Goal: Check status: Check status

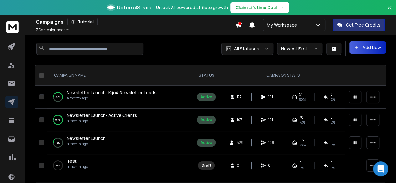
click at [123, 114] on span "Newsletter Launch- Active Clients" at bounding box center [102, 115] width 70 height 6
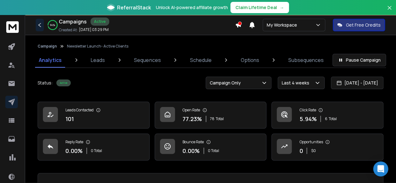
click at [36, 27] on button at bounding box center [40, 25] width 8 height 13
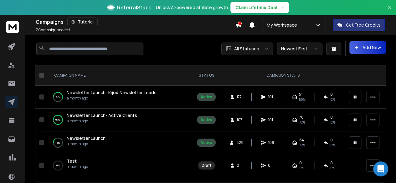
click at [96, 138] on span "Newsletter Launch" at bounding box center [86, 138] width 39 height 6
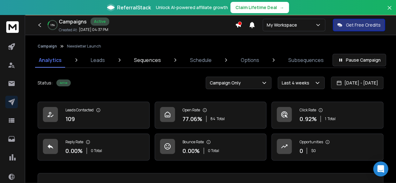
click at [142, 63] on p "Sequences" at bounding box center [147, 60] width 27 height 8
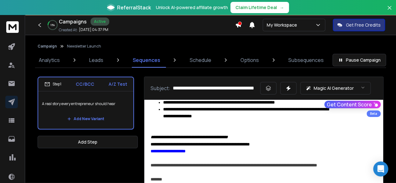
scroll to position [170, 0]
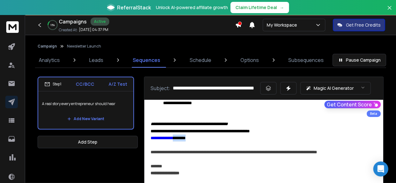
drag, startPoint x: 179, startPoint y: 139, endPoint x: 195, endPoint y: 138, distance: 15.7
click at [195, 138] on div "**********" at bounding box center [263, 134] width 226 height 28
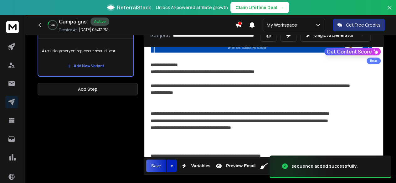
scroll to position [0, 0]
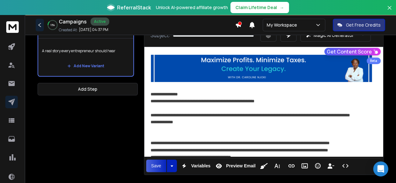
click at [39, 25] on icon at bounding box center [40, 25] width 6 height 6
